Goal: Communication & Community: Answer question/provide support

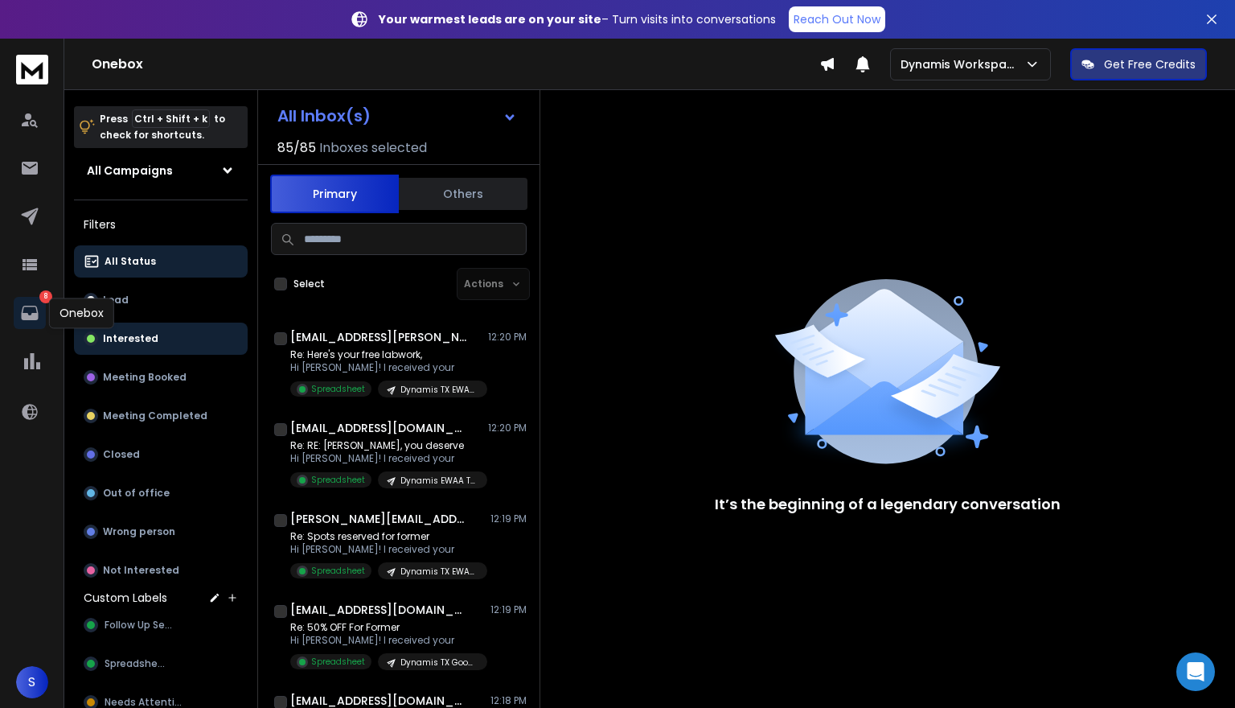
click at [166, 343] on button "Interested" at bounding box center [161, 339] width 174 height 32
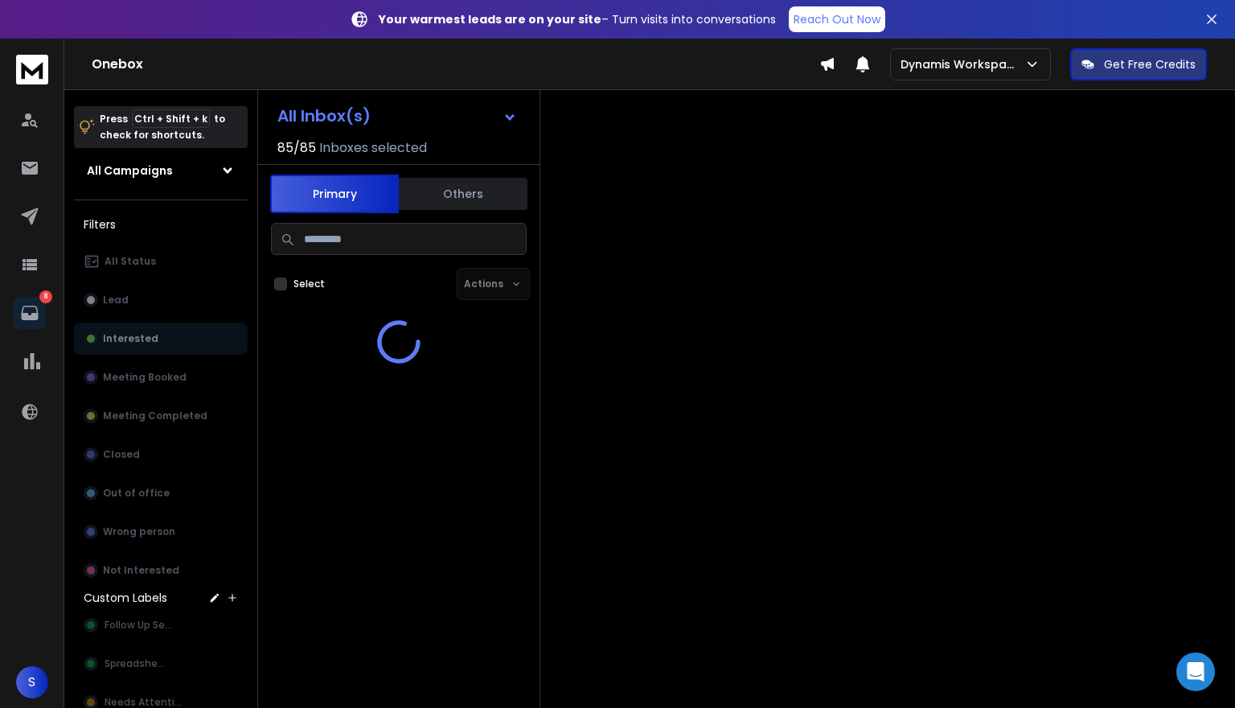
click at [177, 261] on div "All Status Lead Interested Meeting Booked Meeting Completed Closed Out of offic…" at bounding box center [161, 415] width 174 height 341
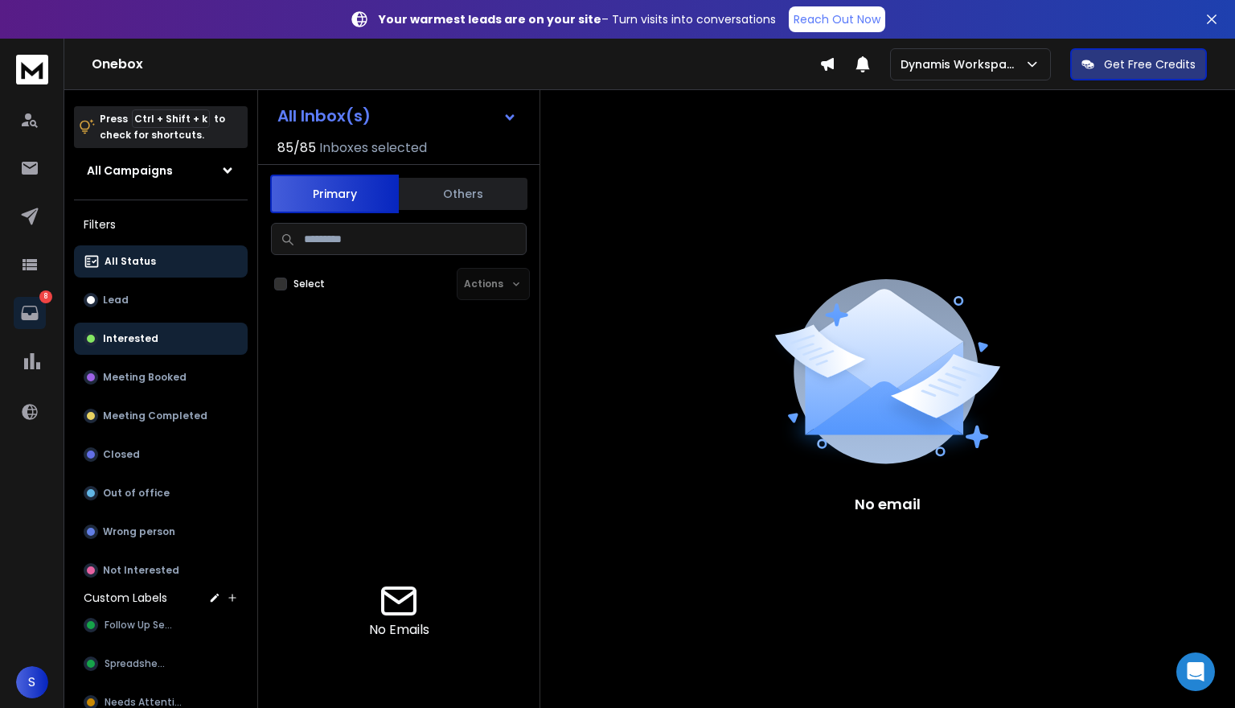
click at [174, 263] on button "All Status" at bounding box center [161, 261] width 174 height 32
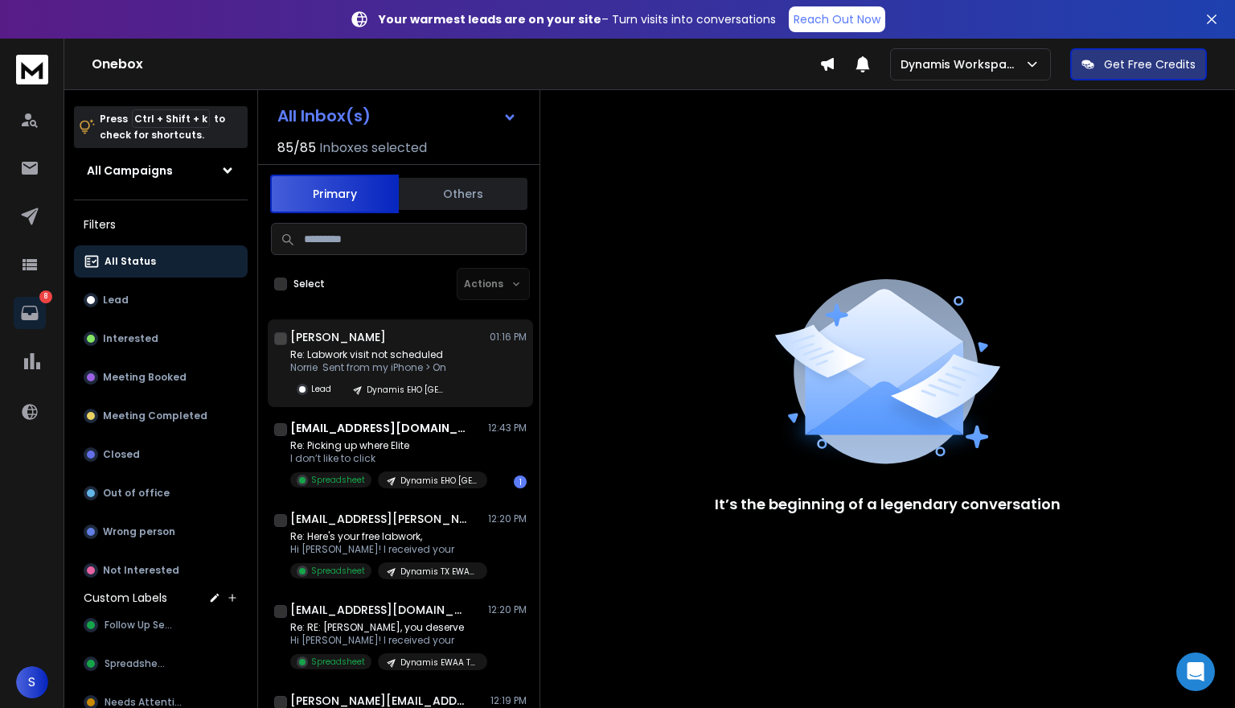
click at [351, 357] on p "Re: Labwork visit not scheduled" at bounding box center [371, 354] width 163 height 13
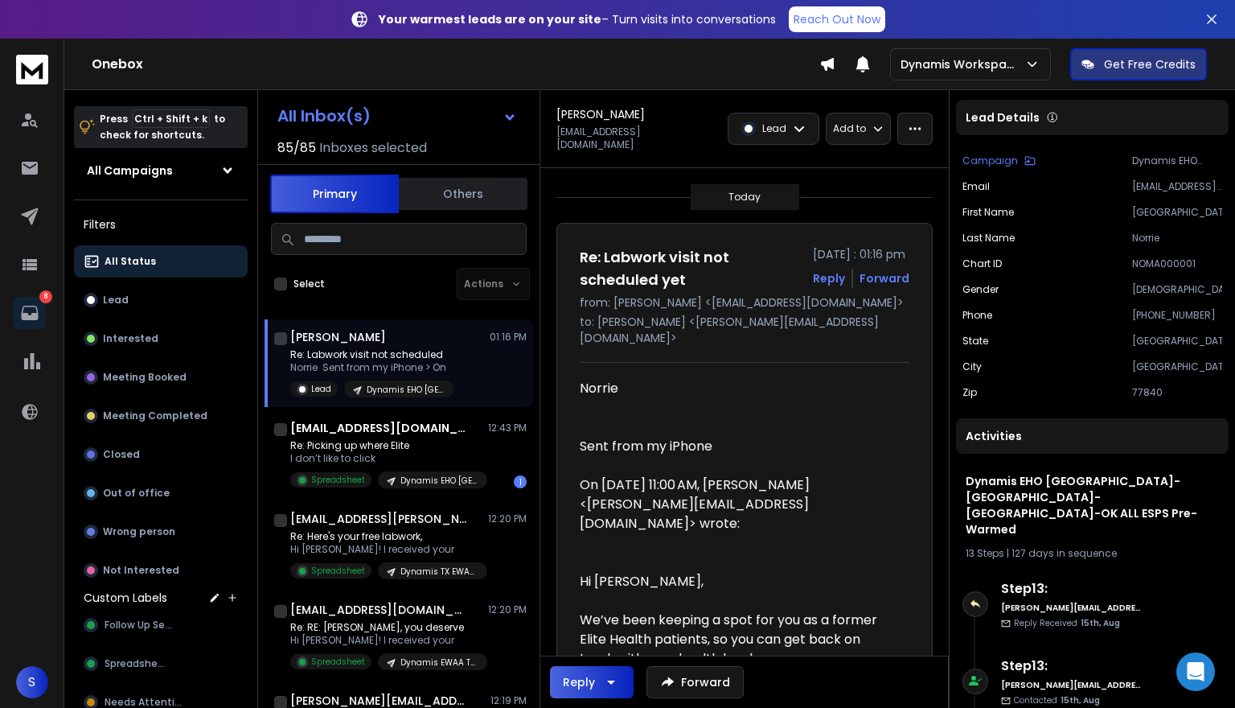
click at [571, 682] on div "Reply" at bounding box center [579, 682] width 32 height 16
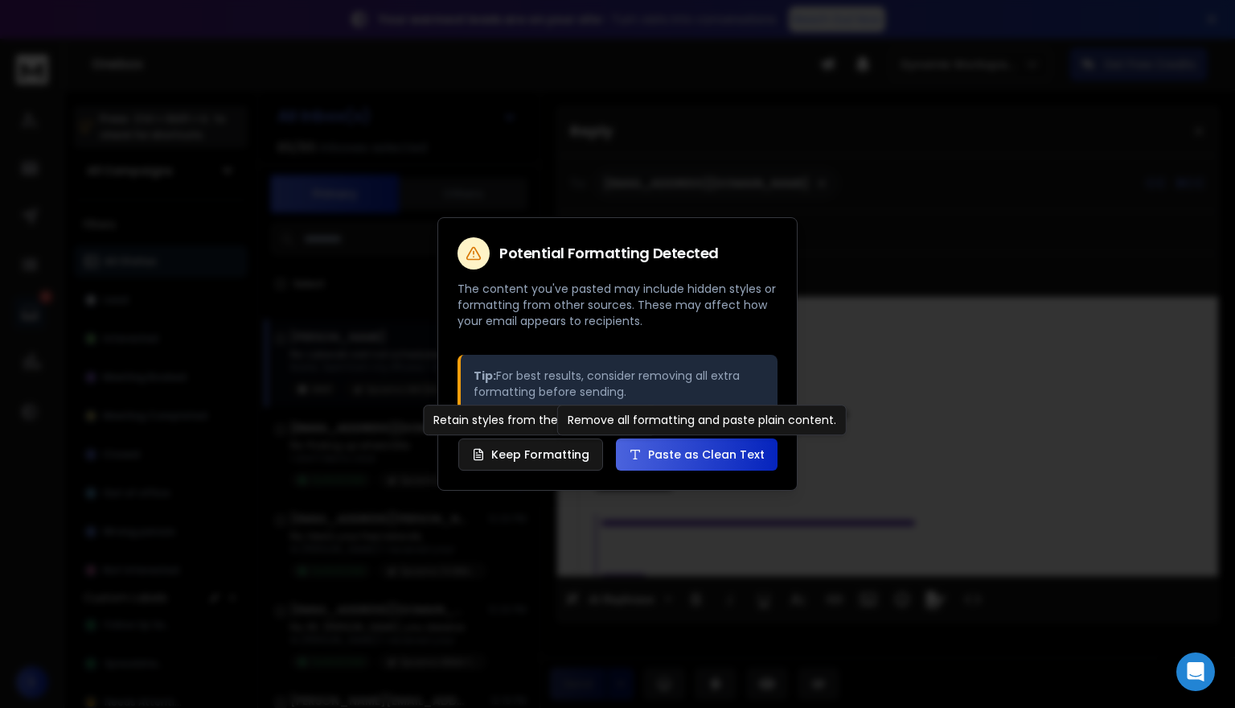
click at [692, 454] on button "Paste as Clean Text" at bounding box center [697, 454] width 162 height 32
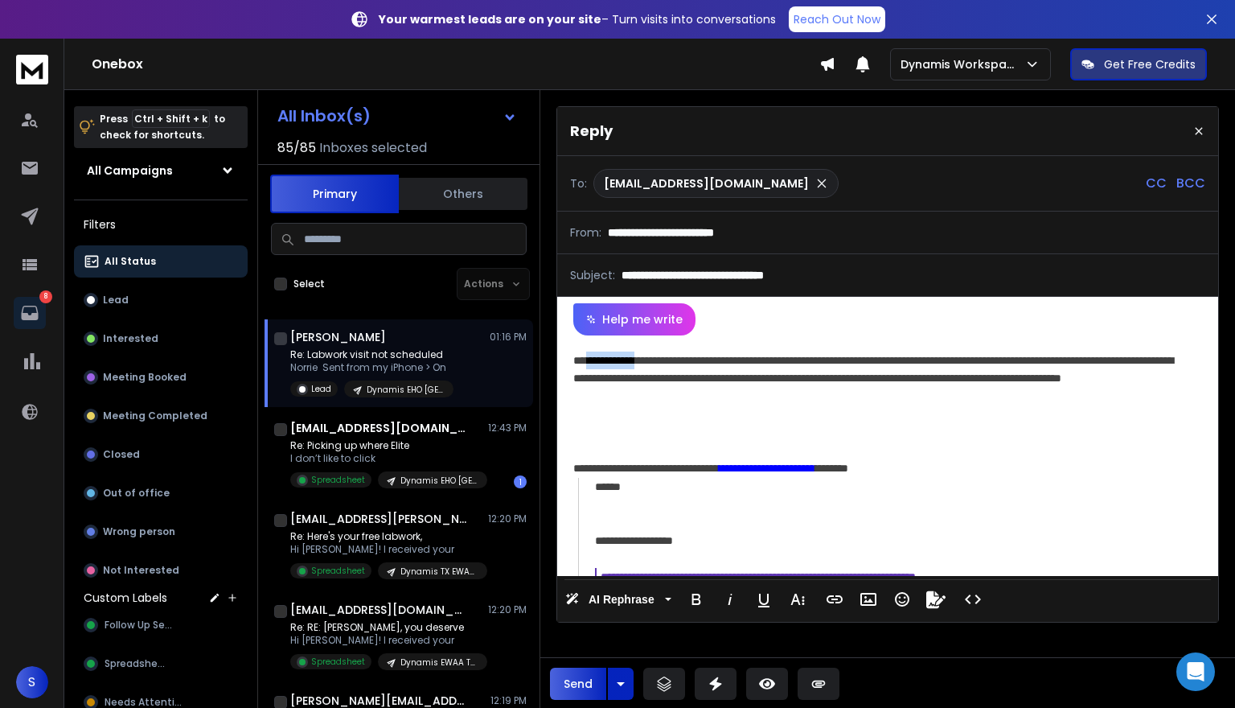
drag, startPoint x: 648, startPoint y: 359, endPoint x: 587, endPoint y: 357, distance: 61.1
click at [587, 357] on div "**********" at bounding box center [879, 378] width 613 height 54
click at [822, 401] on div "**********" at bounding box center [879, 378] width 613 height 54
click at [572, 688] on button "Send" at bounding box center [578, 684] width 56 height 32
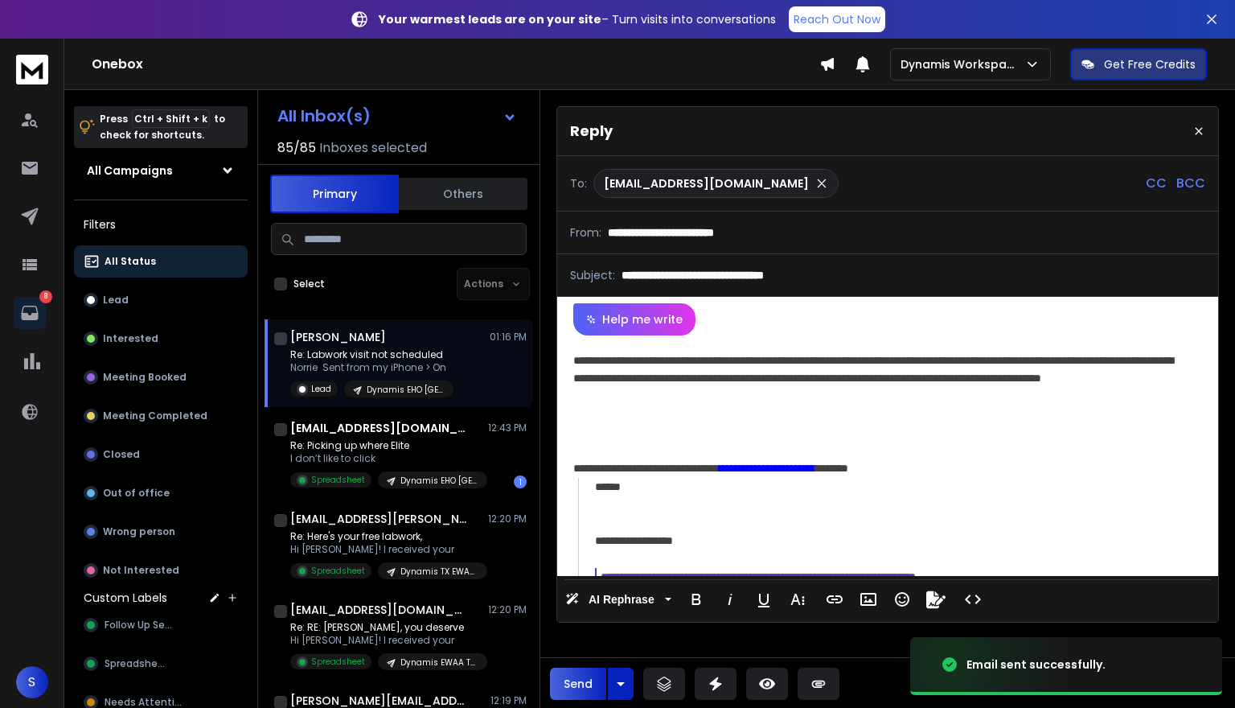
click at [373, 348] on p "Re: Labwork visit not scheduled" at bounding box center [371, 354] width 163 height 13
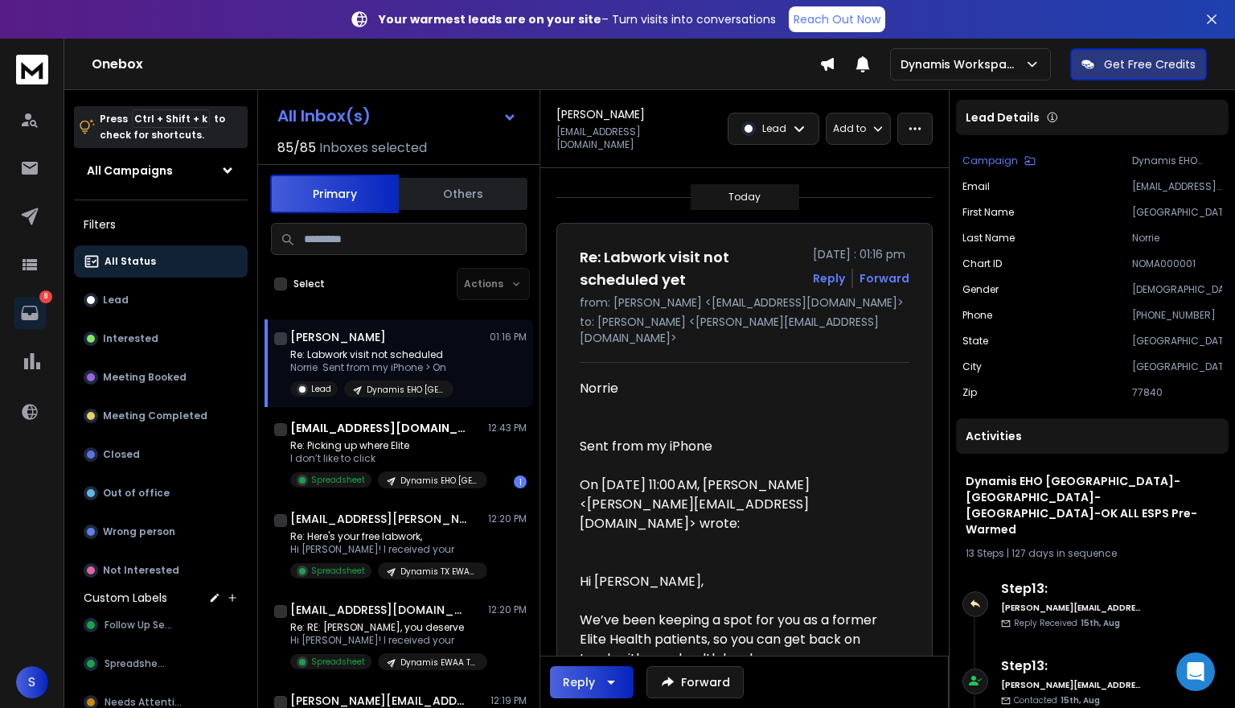
click at [1144, 241] on p "Norrie" at bounding box center [1177, 238] width 90 height 13
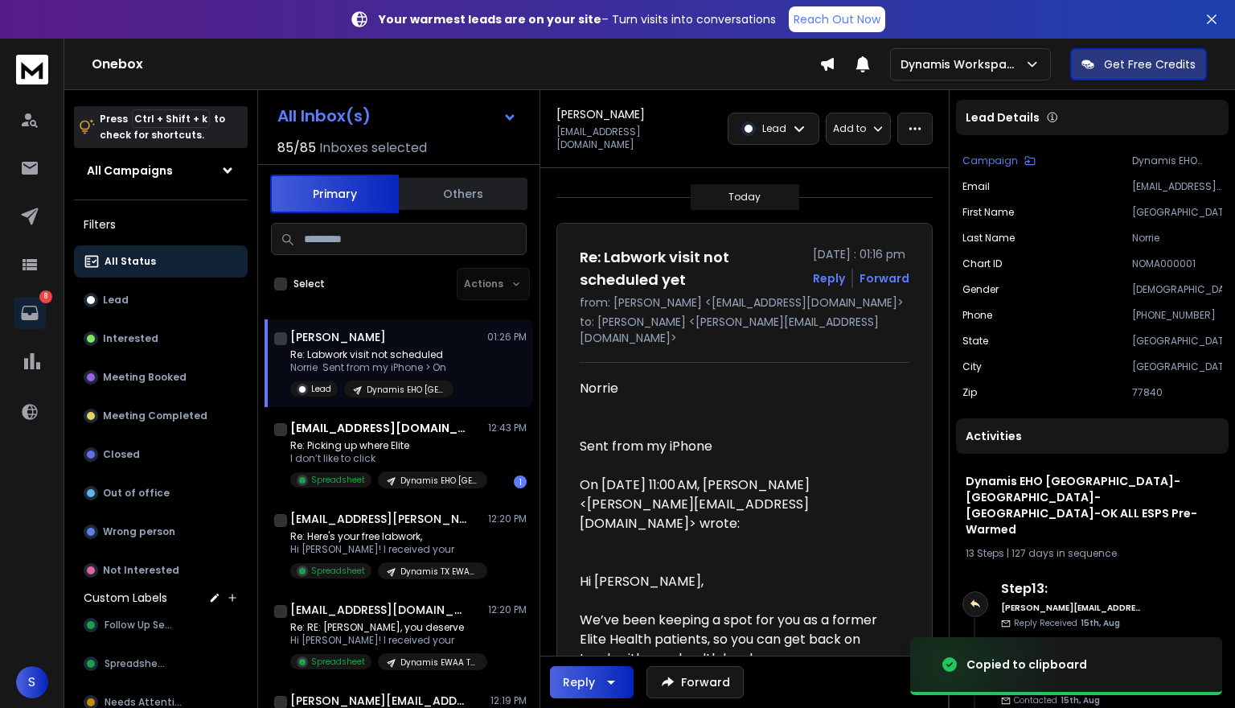
click at [1154, 209] on p "[GEOGRAPHIC_DATA]" at bounding box center [1177, 212] width 90 height 13
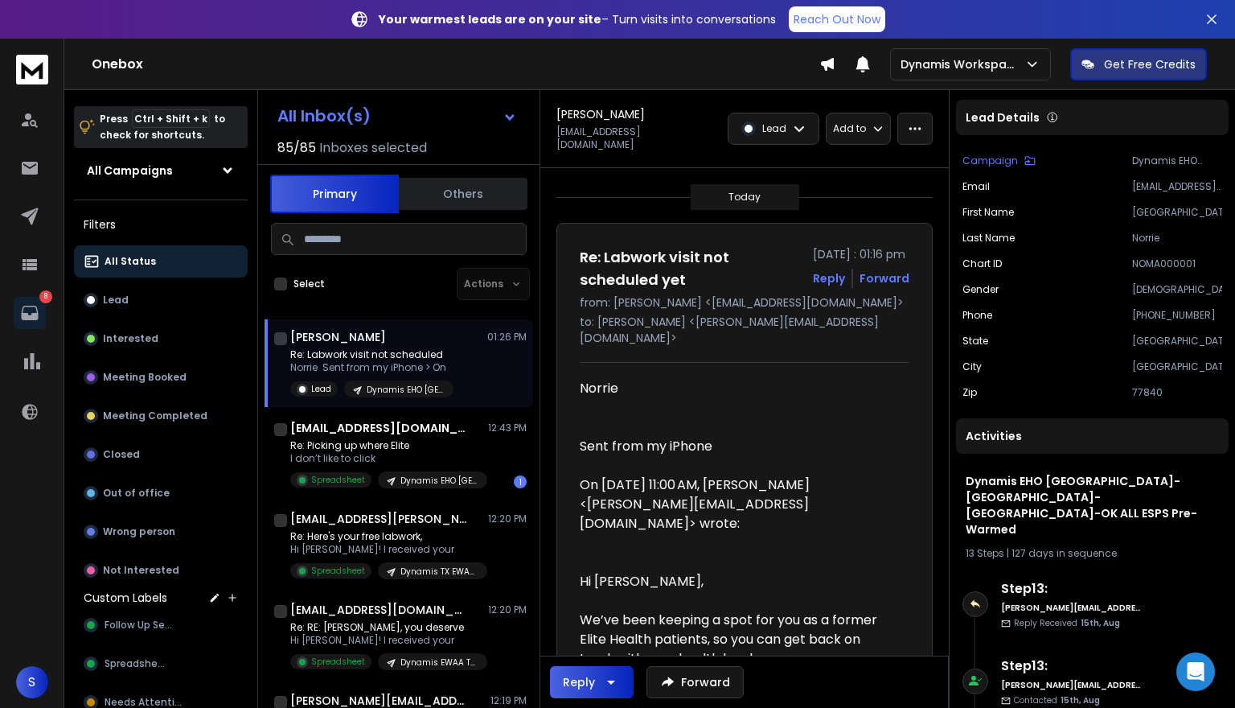
click at [1178, 315] on p "[PHONE_NUMBER]" at bounding box center [1177, 315] width 90 height 13
